Goal: Task Accomplishment & Management: Manage account settings

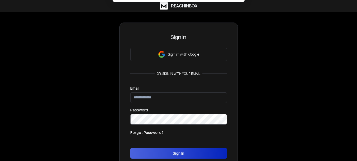
drag, startPoint x: 0, startPoint y: 0, endPoint x: 151, endPoint y: 100, distance: 180.7
click at [151, 100] on input "email" at bounding box center [178, 97] width 97 height 11
paste input "**********"
type input "**********"
drag, startPoint x: 165, startPoint y: 142, endPoint x: 167, endPoint y: 148, distance: 6.4
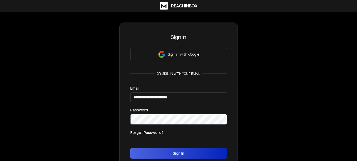
click at [166, 143] on form "**********" at bounding box center [178, 122] width 97 height 72
click at [168, 148] on button "Sign In" at bounding box center [178, 153] width 97 height 11
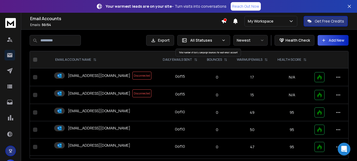
click at [221, 44] on div "All Statuses" at bounding box center [204, 40] width 53 height 11
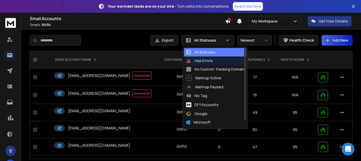
click at [206, 63] on div "Has Errors" at bounding box center [215, 60] width 62 height 8
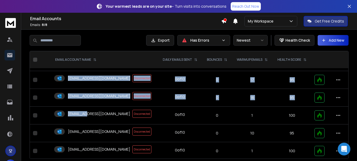
scroll to position [56, 0]
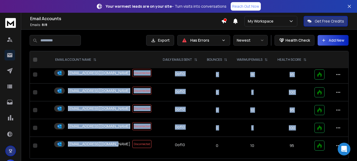
copy tbody "[EMAIL_ADDRESS][DOMAIN_NAME] Disconnected 0 of 15 0 17 N/A [EMAIL_ADDRESS][DOMA…"
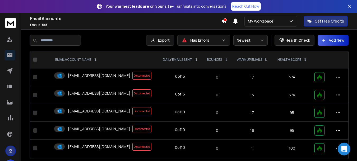
click at [126, 46] on div "Export Has Errors Newest Health Check Add New EMAIL ACCOUNT NAME DAILY EMAILS S…" at bounding box center [189, 97] width 319 height 124
drag, startPoint x: 61, startPoint y: 60, endPoint x: 98, endPoint y: 61, distance: 37.8
click at [98, 61] on th "EMAIL ACCOUNT NAME" at bounding box center [104, 59] width 107 height 17
click at [101, 57] on th "EMAIL ACCOUNT NAME" at bounding box center [104, 59] width 107 height 17
drag, startPoint x: 52, startPoint y: 60, endPoint x: 89, endPoint y: 62, distance: 37.1
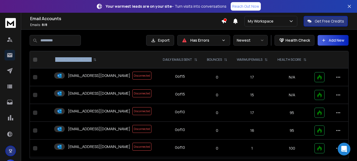
click at [89, 62] on th "EMAIL ACCOUNT NAME" at bounding box center [104, 59] width 107 height 17
click at [108, 56] on th "EMAIL ACCOUNT NAME" at bounding box center [104, 59] width 107 height 17
drag, startPoint x: 52, startPoint y: 59, endPoint x: 94, endPoint y: 62, distance: 41.4
click at [94, 62] on th "EMAIL ACCOUNT NAME" at bounding box center [104, 59] width 107 height 17
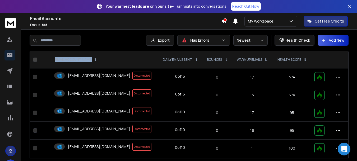
click at [105, 59] on div "EMAIL ACCOUNT NAME" at bounding box center [104, 59] width 98 height 4
drag, startPoint x: 53, startPoint y: 59, endPoint x: 90, endPoint y: 61, distance: 37.3
click at [90, 61] on th "EMAIL ACCOUNT NAME" at bounding box center [104, 59] width 107 height 17
click at [111, 61] on div "EMAIL ACCOUNT NAME" at bounding box center [104, 59] width 98 height 4
click at [107, 60] on div "EMAIL ACCOUNT NAME" at bounding box center [104, 59] width 98 height 4
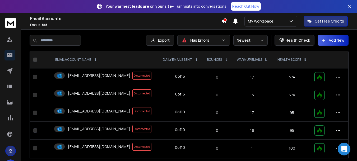
click at [105, 56] on th "EMAIL ACCOUNT NAME" at bounding box center [104, 59] width 107 height 17
drag, startPoint x: 53, startPoint y: 58, endPoint x: 89, endPoint y: 61, distance: 35.8
click at [89, 61] on th "EMAIL ACCOUNT NAME" at bounding box center [104, 59] width 107 height 17
click at [115, 60] on div "EMAIL ACCOUNT NAME" at bounding box center [104, 59] width 98 height 4
drag, startPoint x: 52, startPoint y: 59, endPoint x: 90, endPoint y: 62, distance: 38.5
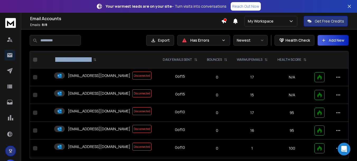
click at [90, 62] on th "EMAIL ACCOUNT NAME" at bounding box center [104, 59] width 107 height 17
click at [102, 60] on div "EMAIL ACCOUNT NAME" at bounding box center [104, 59] width 98 height 4
drag, startPoint x: 52, startPoint y: 61, endPoint x: 91, endPoint y: 61, distance: 38.4
click at [91, 61] on th "EMAIL ACCOUNT NAME" at bounding box center [104, 59] width 107 height 17
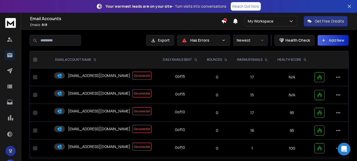
click at [111, 62] on th "EMAIL ACCOUNT NAME" at bounding box center [104, 59] width 107 height 17
drag, startPoint x: 52, startPoint y: 58, endPoint x: 101, endPoint y: 56, distance: 49.8
click at [93, 55] on th "EMAIL ACCOUNT NAME" at bounding box center [104, 59] width 107 height 17
click at [119, 60] on div "EMAIL ACCOUNT NAME" at bounding box center [104, 59] width 98 height 4
click at [120, 39] on div at bounding box center [87, 40] width 114 height 11
